Goal: Check status: Check status

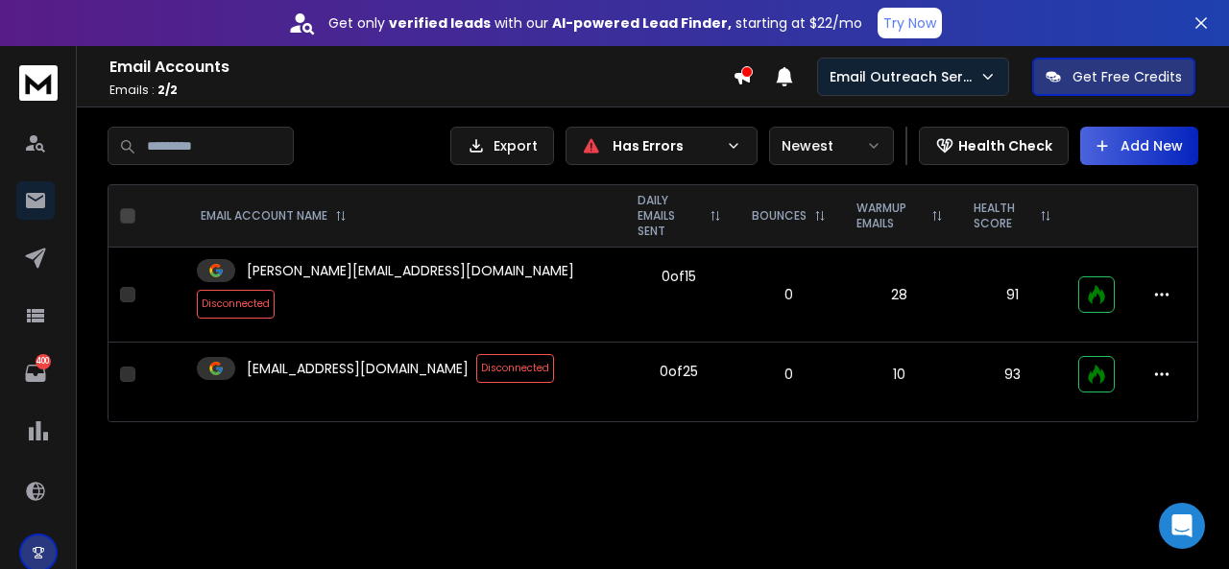
click at [895, 59] on button "Email Outreach Service" at bounding box center [913, 77] width 192 height 38
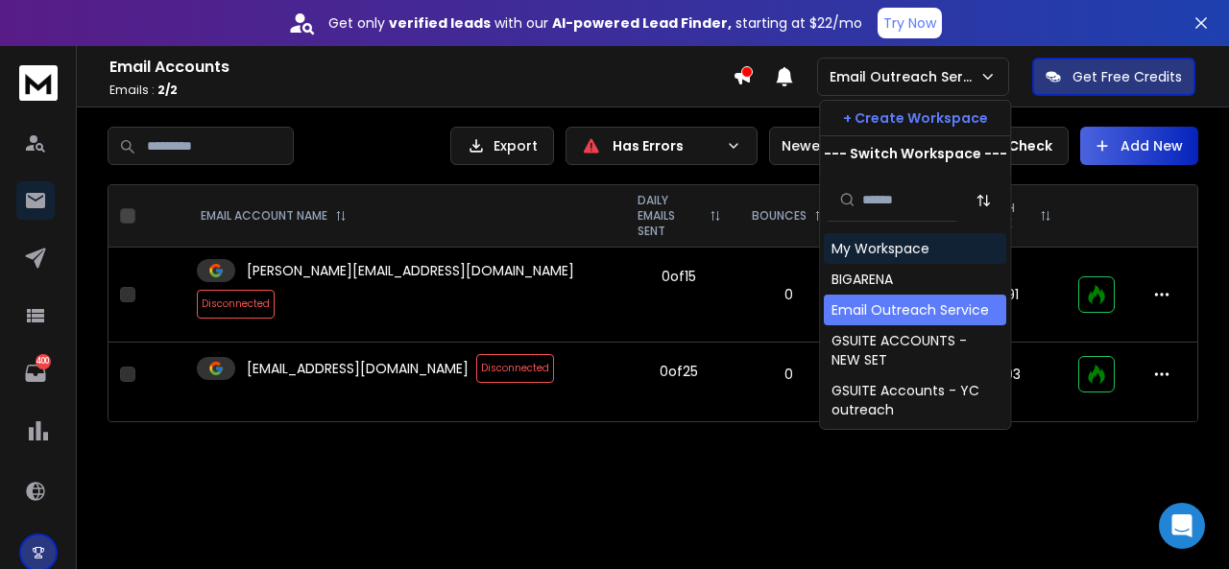
click at [689, 150] on p "Has Errors" at bounding box center [665, 145] width 106 height 19
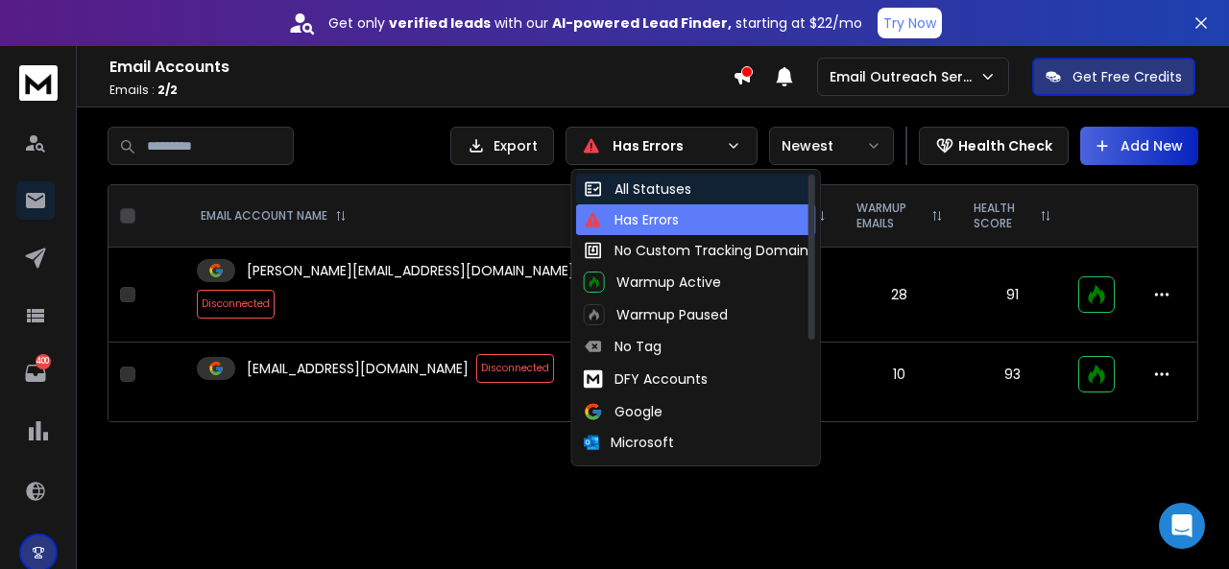
click at [649, 194] on div "All Statuses" at bounding box center [637, 188] width 107 height 19
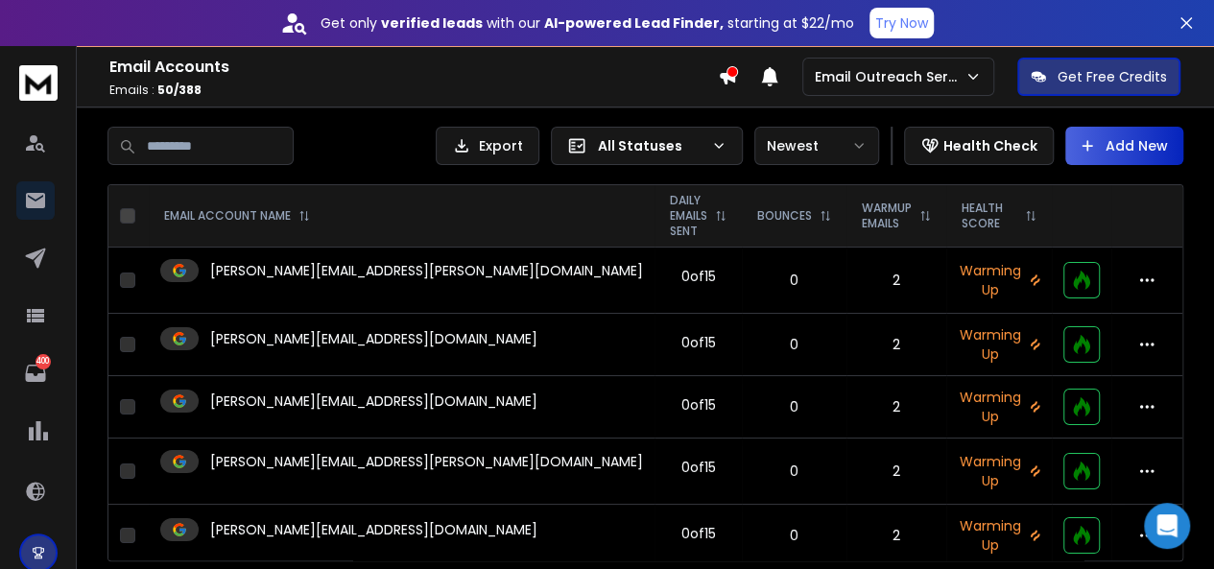
click at [645, 148] on p "All Statuses" at bounding box center [651, 145] width 106 height 19
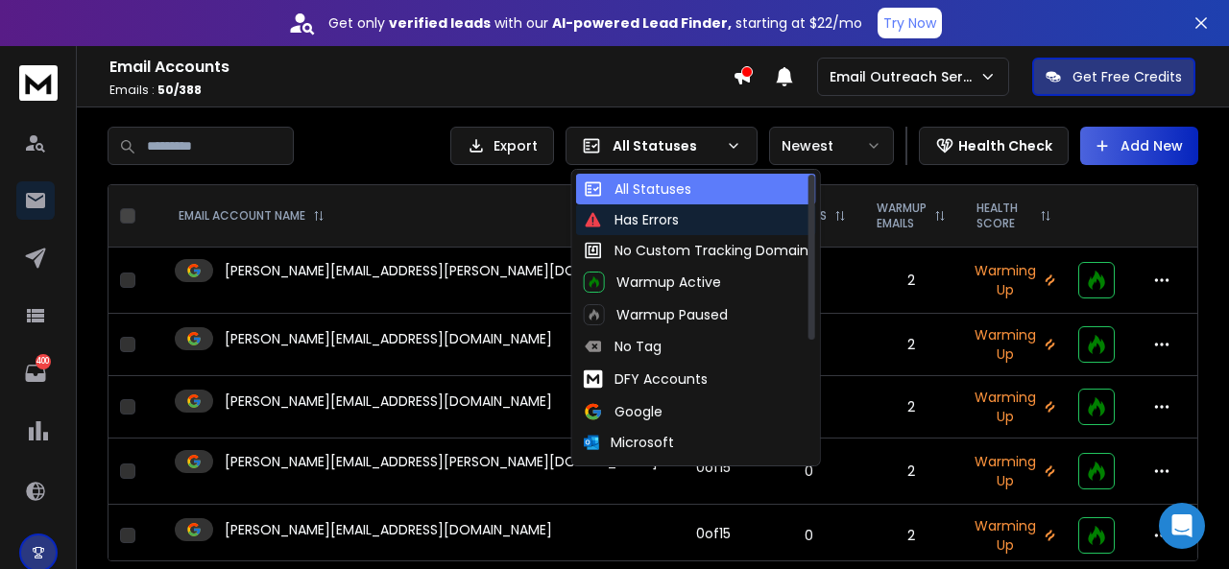
click at [615, 228] on div "Has Errors" at bounding box center [696, 219] width 240 height 31
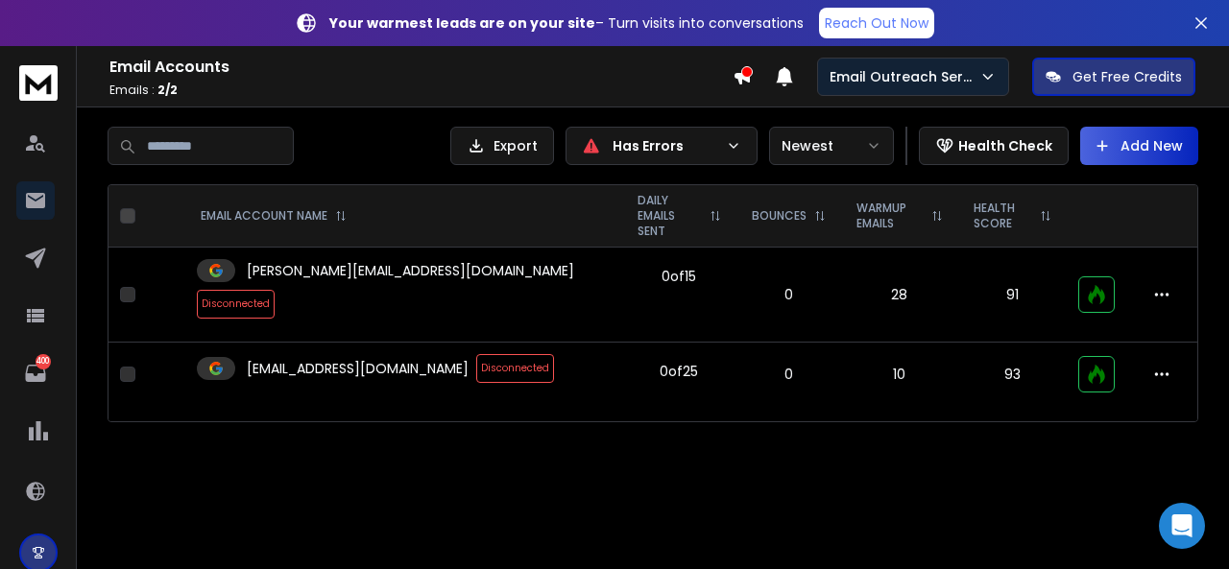
click at [860, 89] on button "Email Outreach Service" at bounding box center [913, 77] width 192 height 38
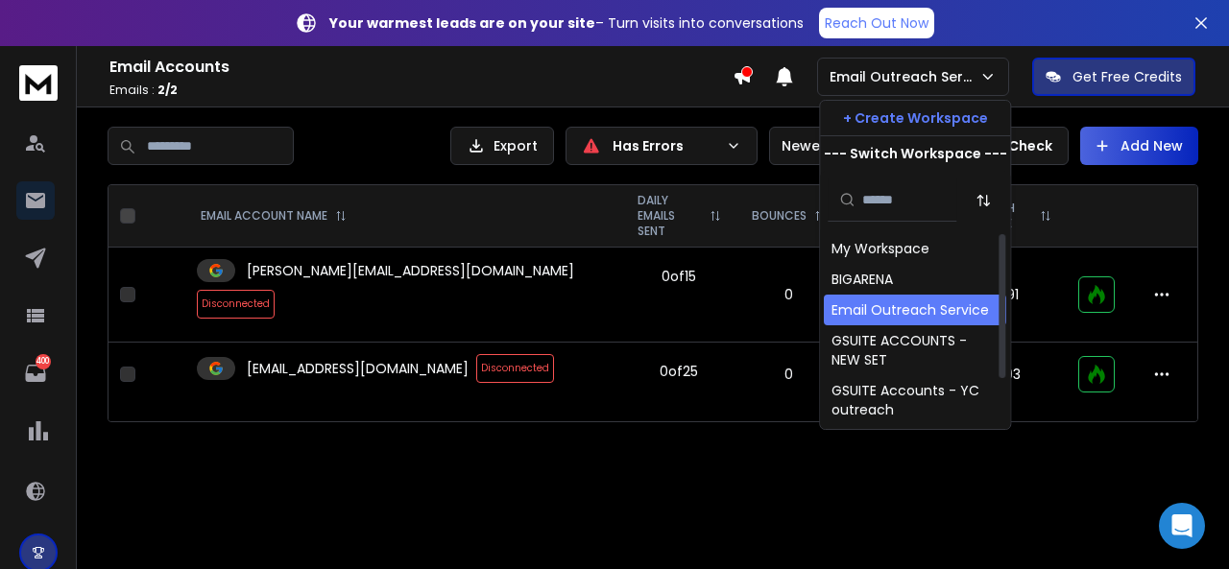
click at [538, 489] on div "Your warmest leads are on your site – Turn visits into conversations Reach Out …" at bounding box center [614, 284] width 1229 height 569
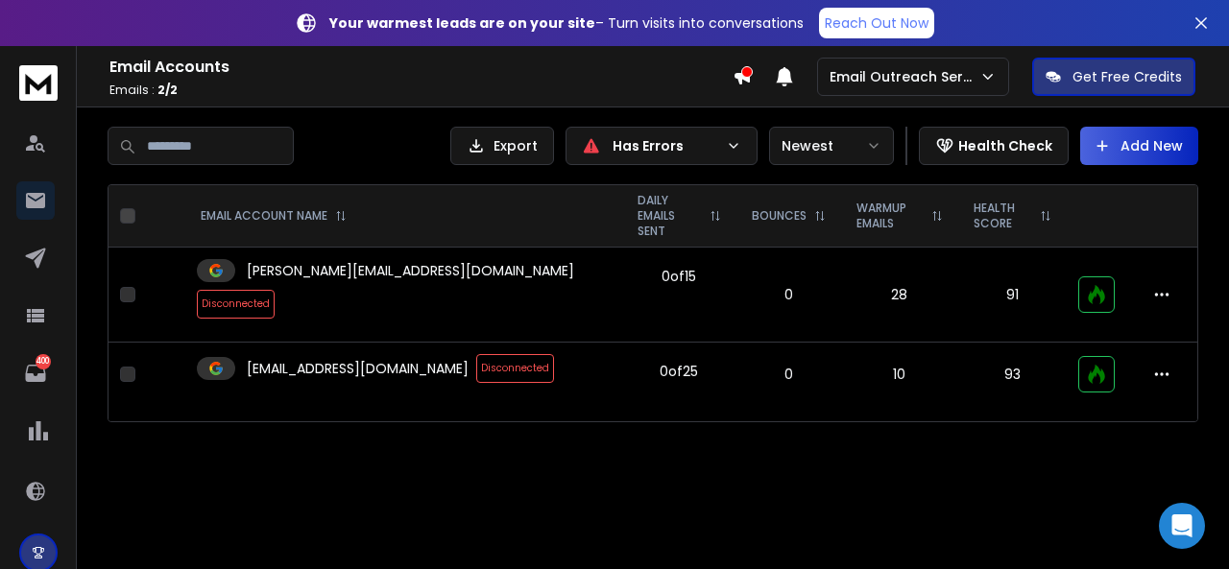
click at [688, 143] on p "Has Errors" at bounding box center [665, 145] width 106 height 19
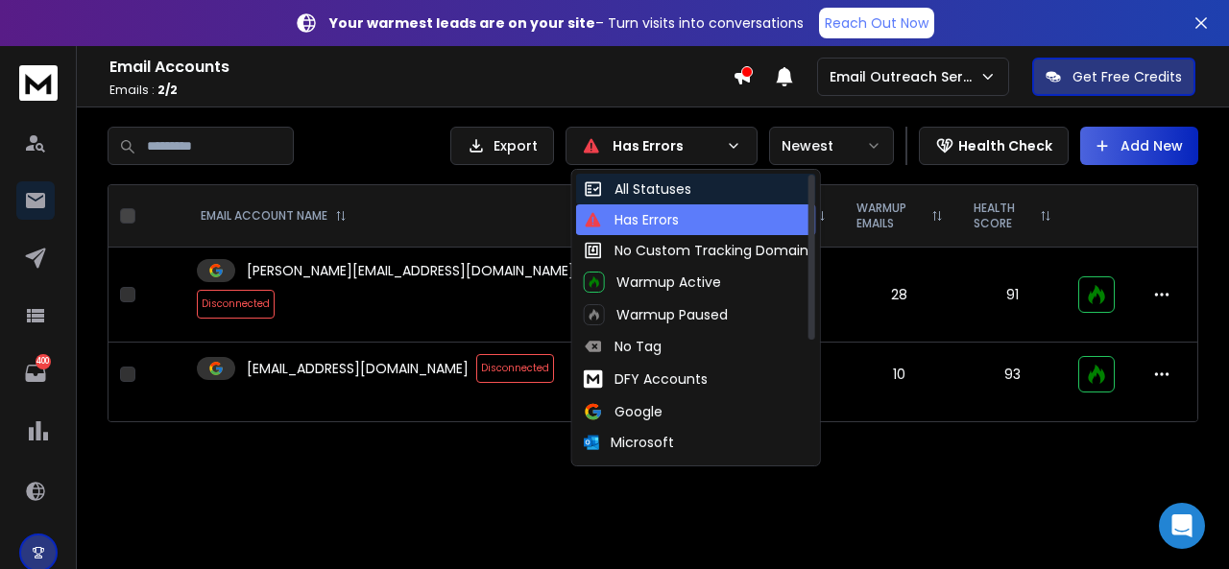
click at [649, 191] on div "All Statuses" at bounding box center [637, 188] width 107 height 19
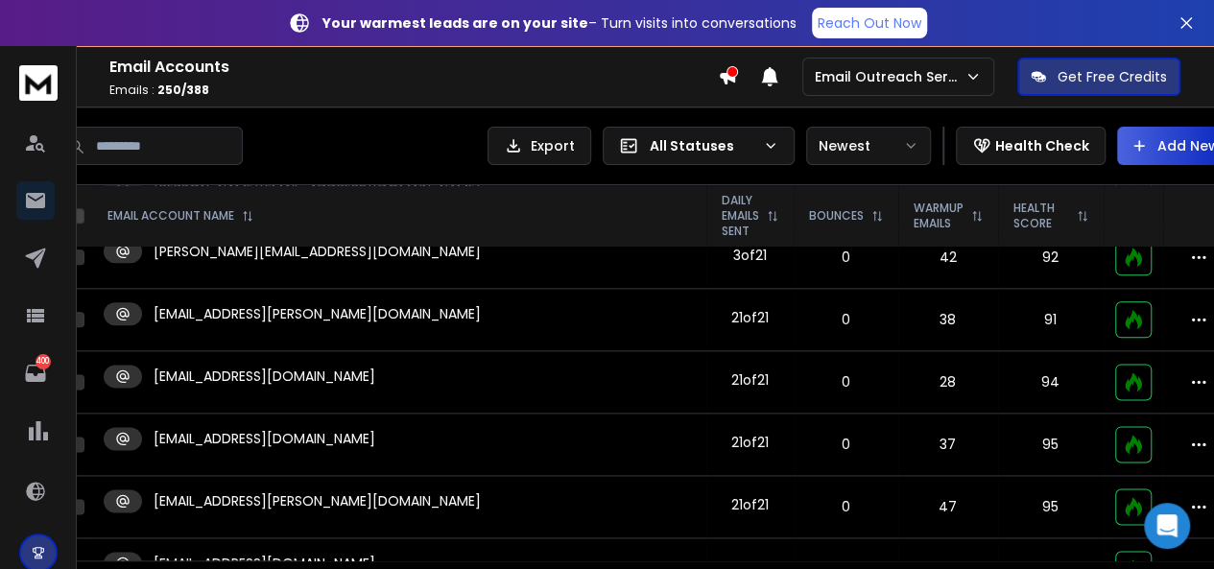
scroll to position [13551, 0]
